Goal: Task Accomplishment & Management: Manage account settings

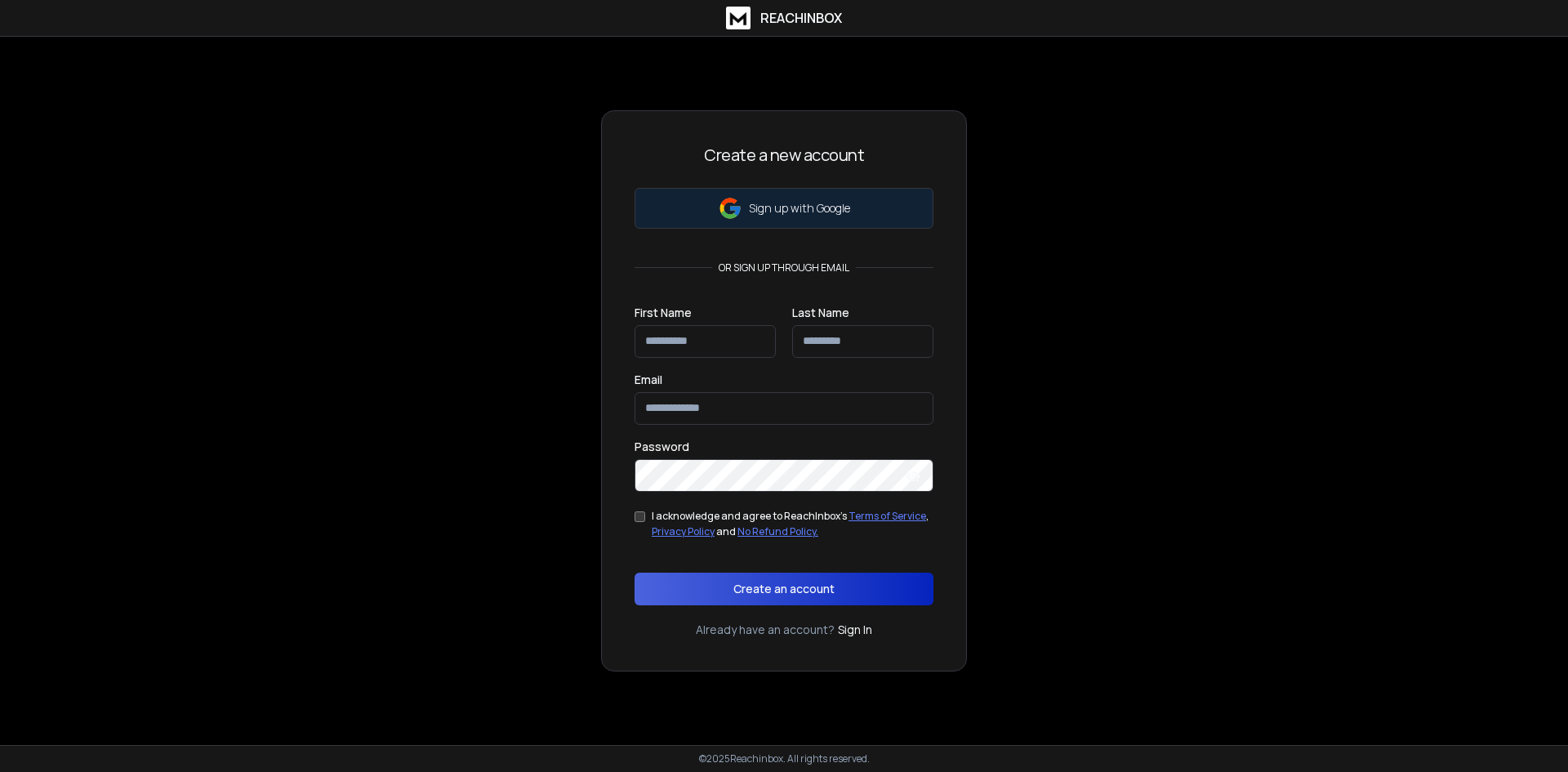
click at [773, 217] on button "Sign up with Google" at bounding box center [783, 208] width 299 height 41
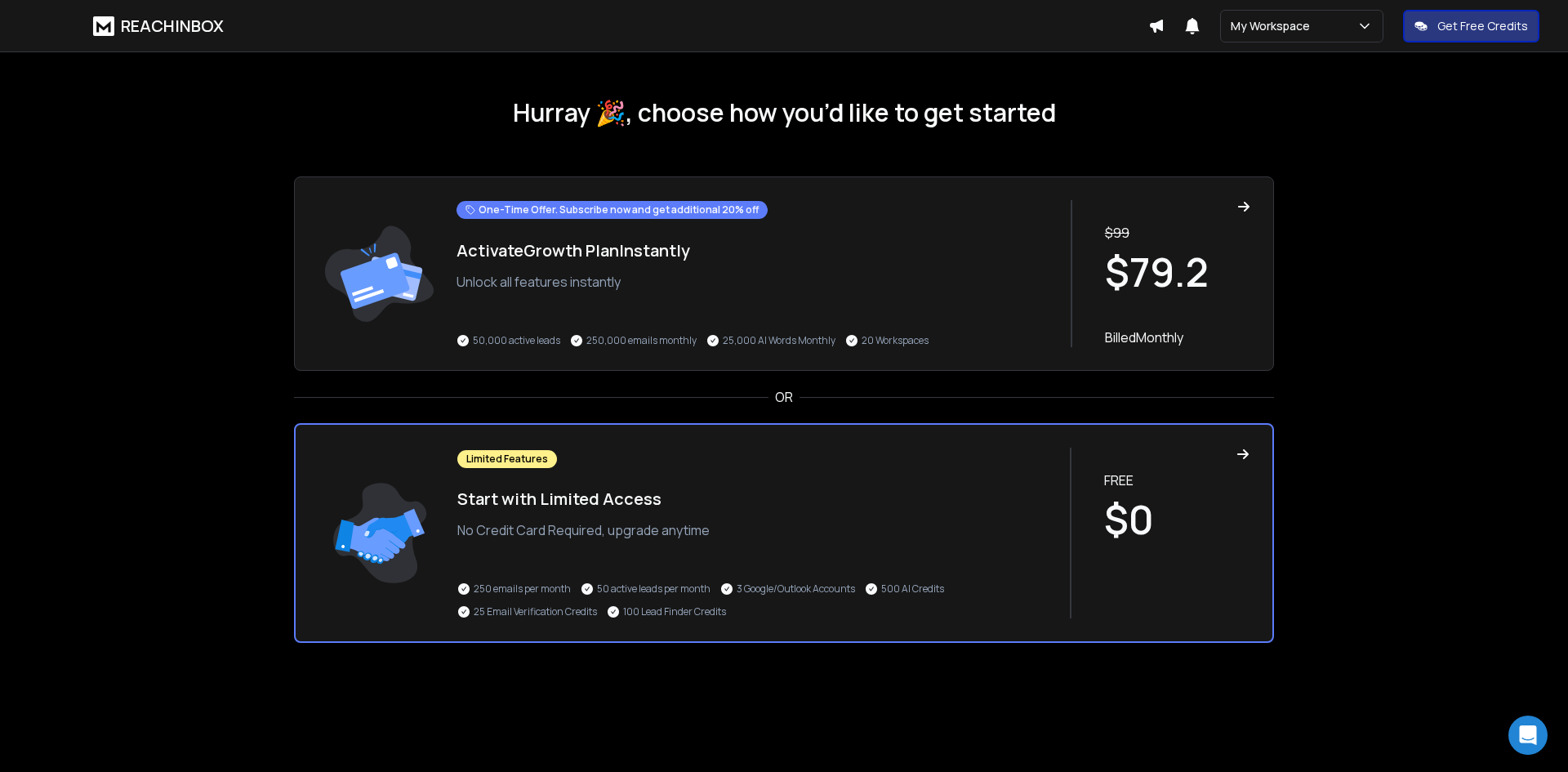
click at [1143, 450] on div at bounding box center [1177, 454] width 146 height 13
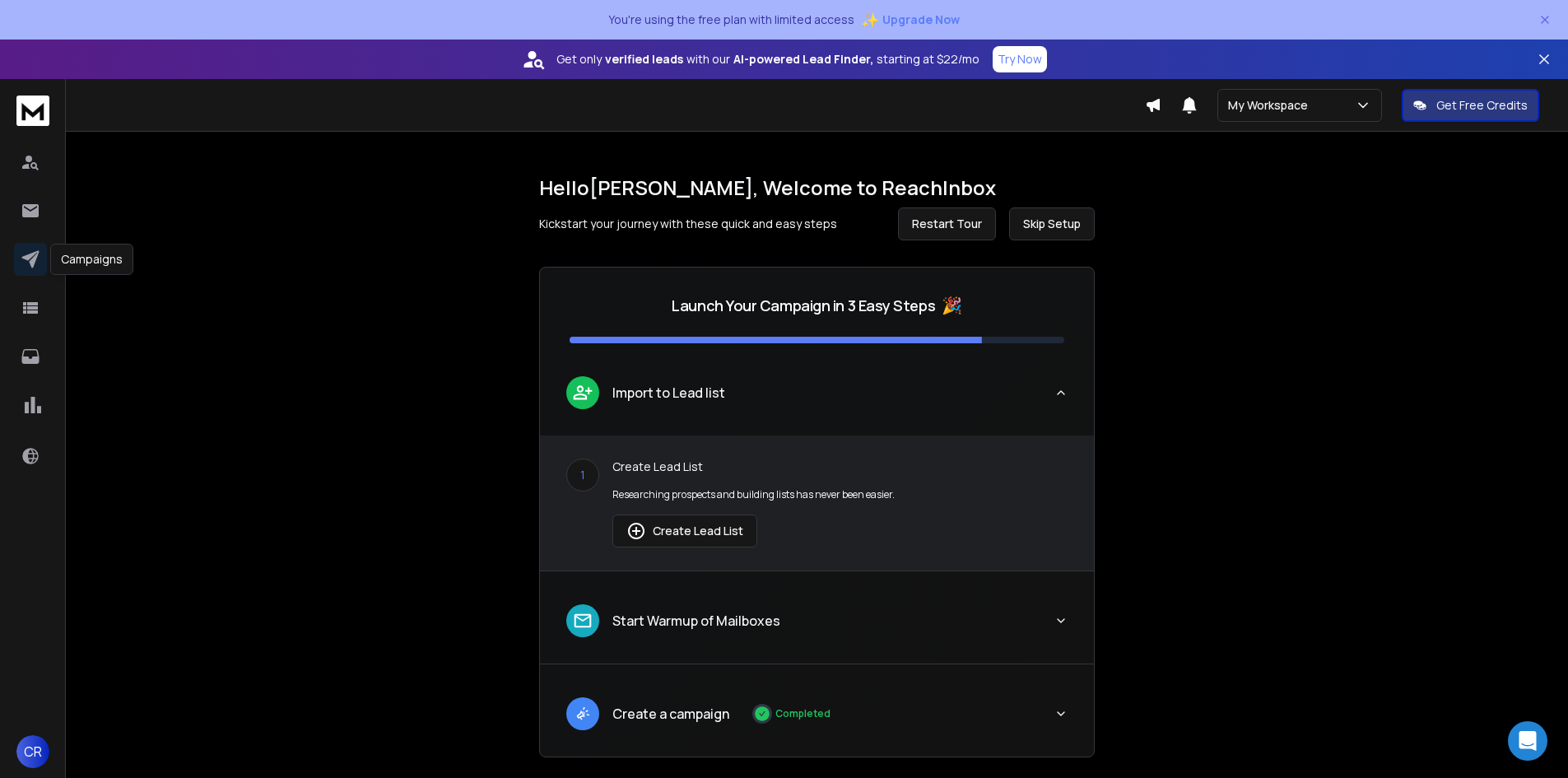
click at [25, 265] on icon at bounding box center [30, 259] width 20 height 20
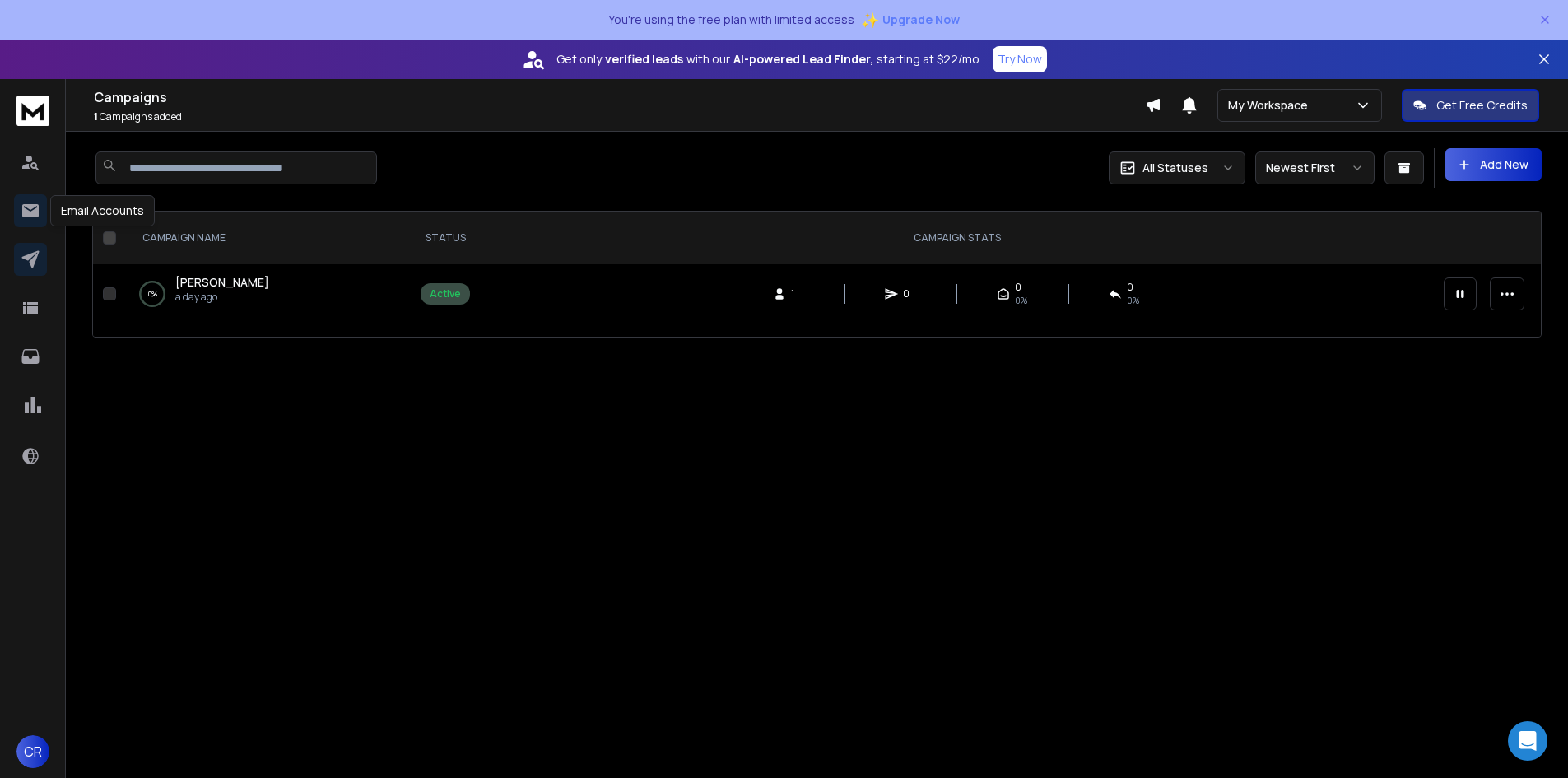
click at [32, 213] on icon at bounding box center [30, 210] width 16 height 13
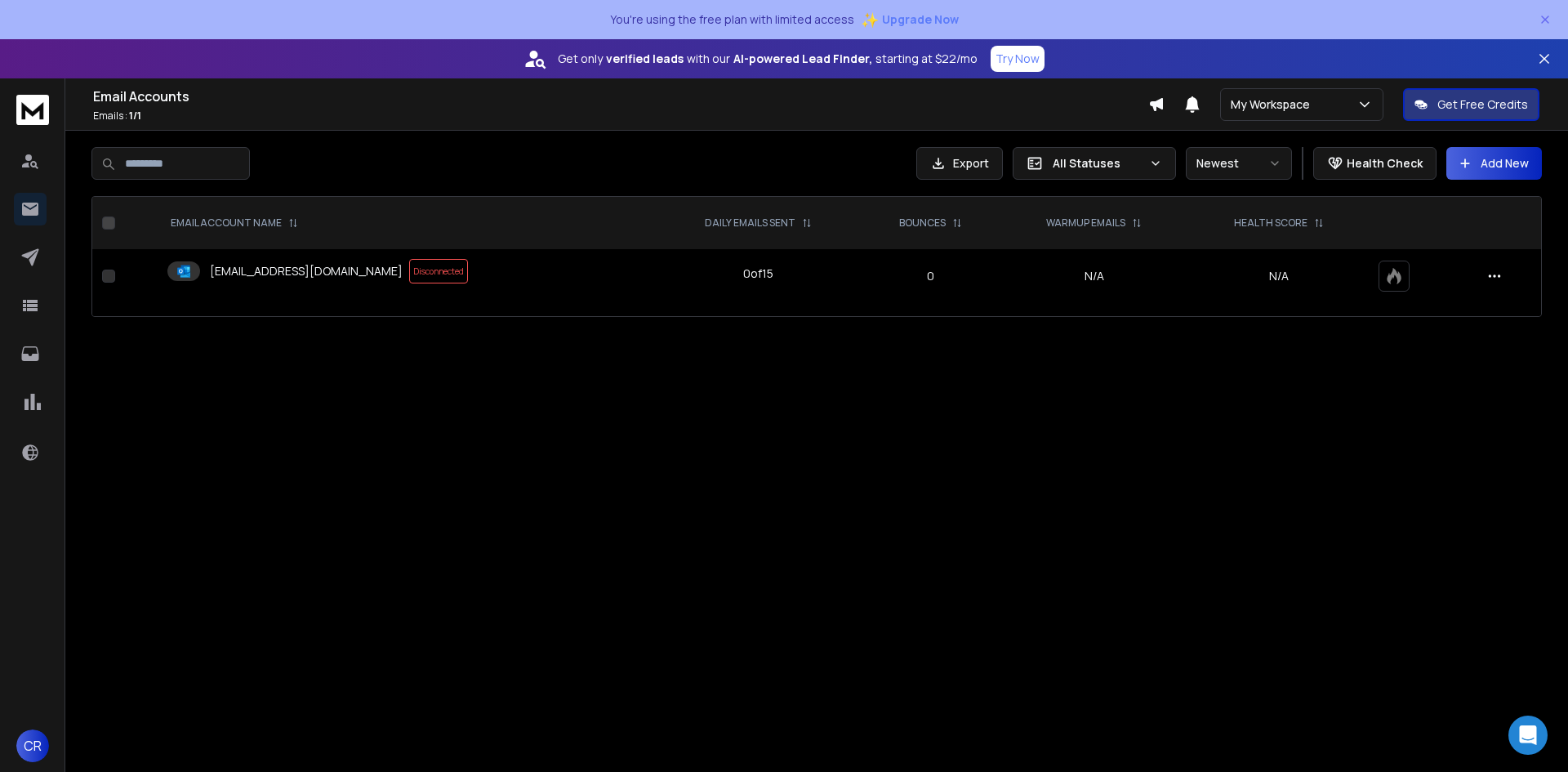
click at [429, 271] on span "Disconnected" at bounding box center [438, 270] width 59 height 25
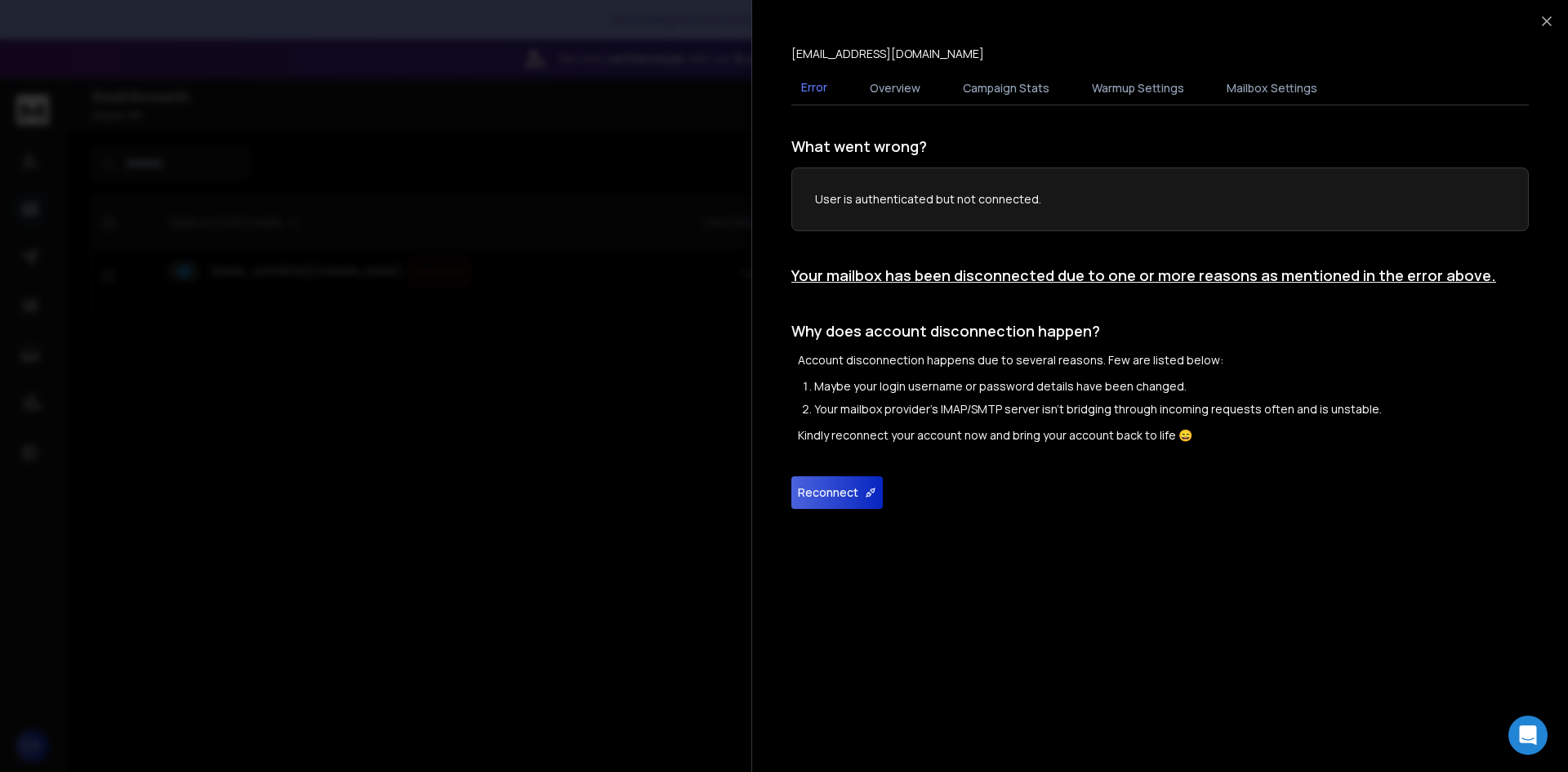
click at [850, 492] on button "Reconnect" at bounding box center [836, 492] width 92 height 33
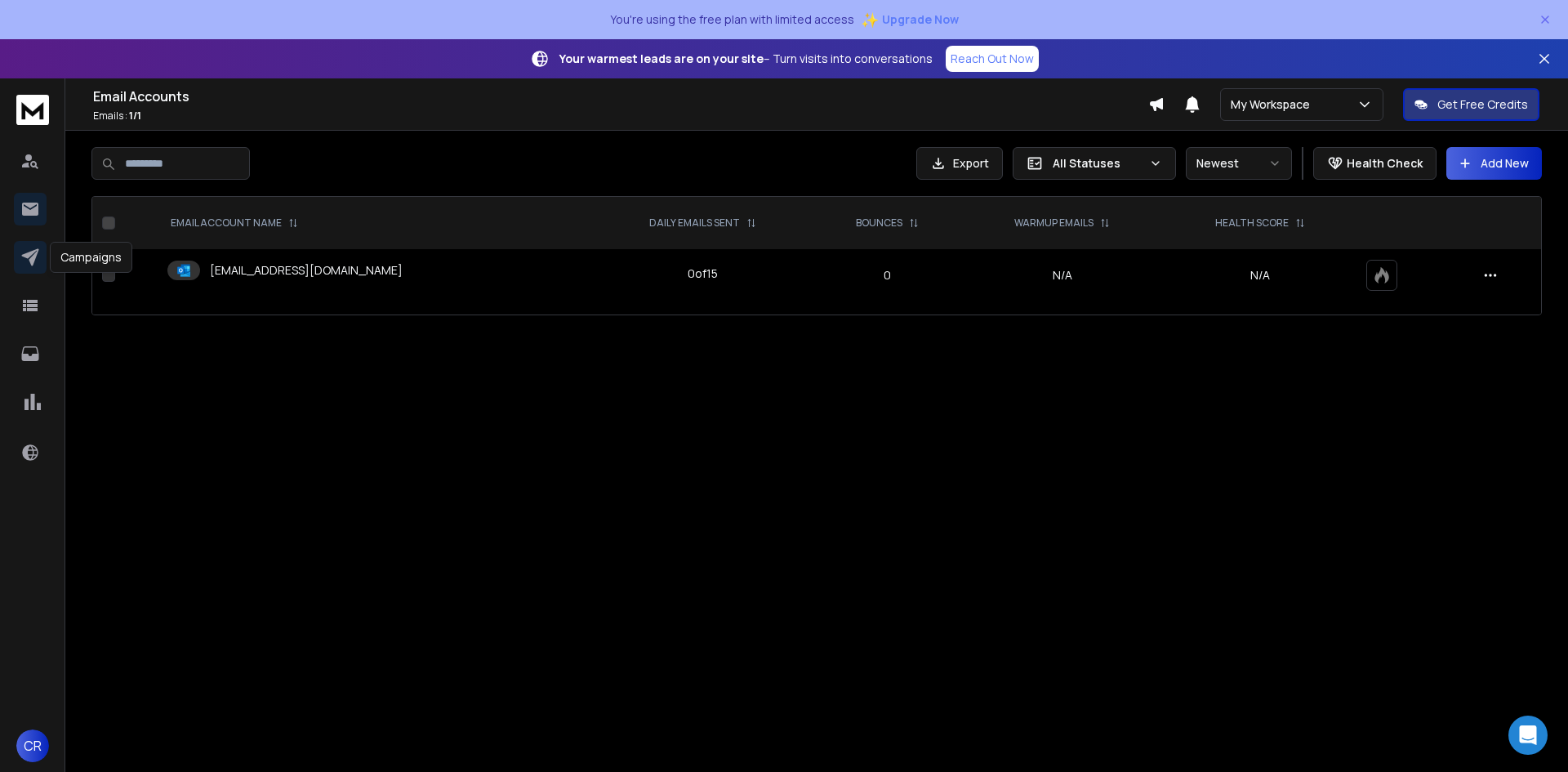
click at [31, 253] on icon at bounding box center [30, 257] width 17 height 17
